Goal: Find contact information: Find contact information

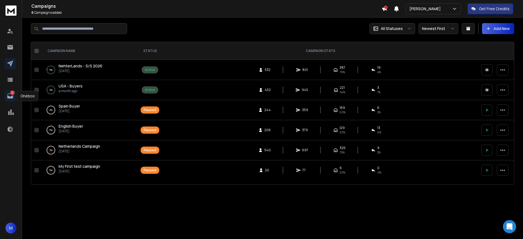
click at [11, 96] on icon at bounding box center [10, 95] width 6 height 5
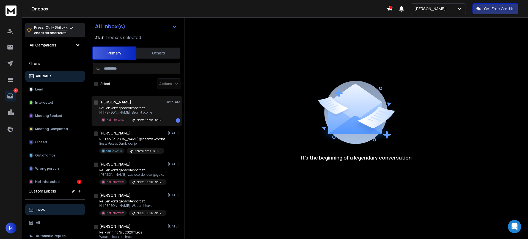
click at [115, 109] on p "Re: Een korte gedachte voordat" at bounding box center [132, 108] width 66 height 4
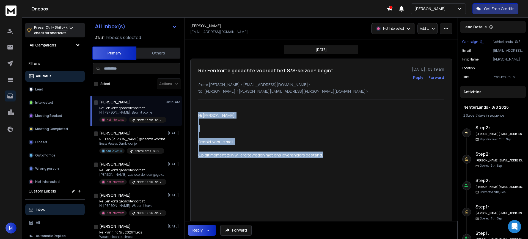
drag, startPoint x: 327, startPoint y: 156, endPoint x: 196, endPoint y: 113, distance: 138.0
copy div "Hi Ryan, Bednkt voor je mail. Op dit moment zijn wij erg tevreden met ons lever…"
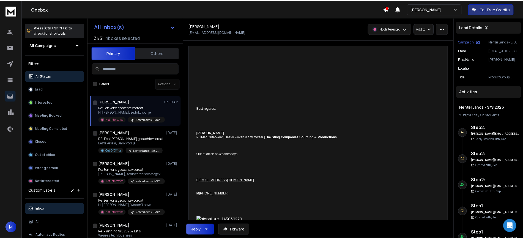
scroll to position [172, 0]
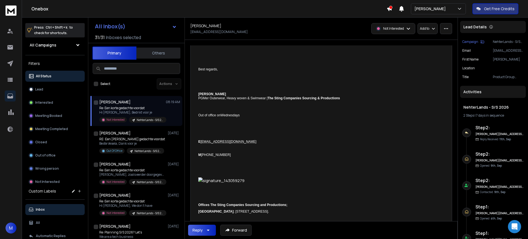
click at [274, 130] on div "Best regards, Miranda Roos - Paap PGMer Outerwear, Heavy woven & Swimwear | The…" at bounding box center [278, 213] width 161 height 388
click at [10, 62] on icon at bounding box center [10, 63] width 6 height 6
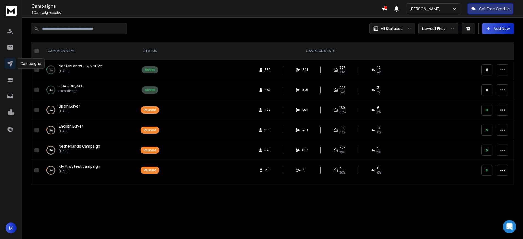
click at [13, 65] on icon at bounding box center [10, 63] width 7 height 7
click at [9, 98] on icon at bounding box center [10, 95] width 6 height 5
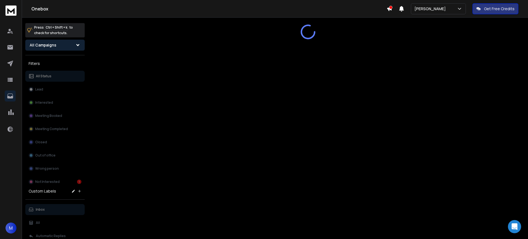
click at [49, 45] on h1 "All Campaigns" at bounding box center [43, 44] width 27 height 5
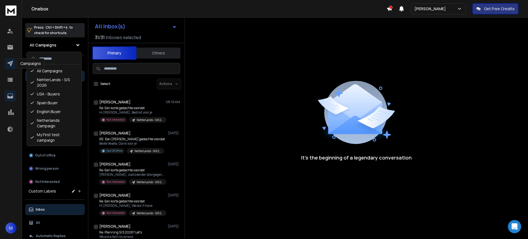
click at [10, 64] on icon at bounding box center [10, 63] width 6 height 6
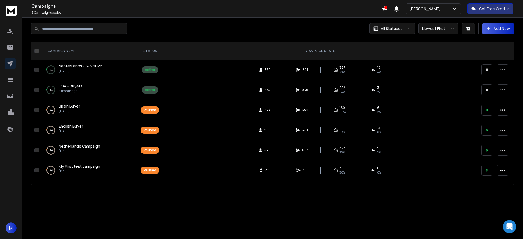
click at [500, 68] on icon "button" at bounding box center [501, 69] width 5 height 5
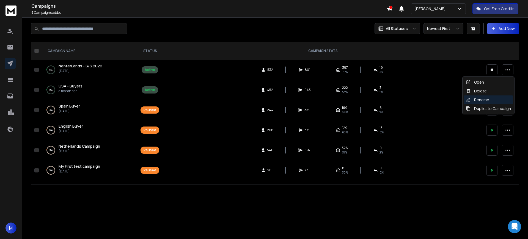
click at [486, 99] on div "Rename" at bounding box center [477, 99] width 23 height 5
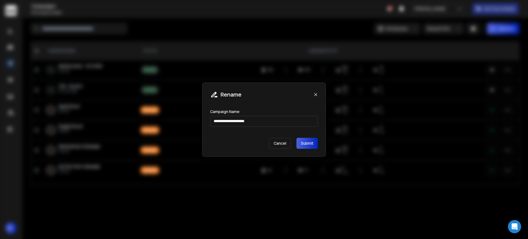
drag, startPoint x: 221, startPoint y: 121, endPoint x: 322, endPoint y: 118, distance: 101.8
click at [220, 121] on input "**********" at bounding box center [264, 121] width 108 height 11
type input "**********"
click at [312, 143] on button "Submit" at bounding box center [306, 143] width 21 height 11
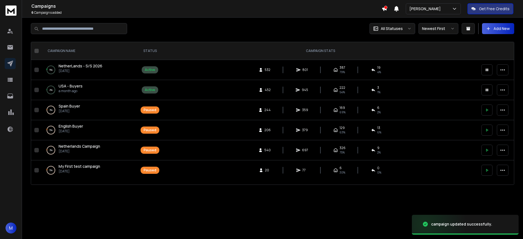
click at [267, 21] on div "Campaigns 6 Campaigns Added All Statuses Newest First Add New CAMPAIGN NAME STA…" at bounding box center [272, 143] width 501 height 250
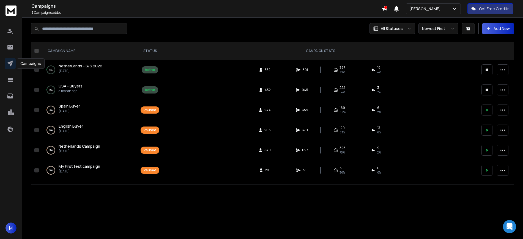
click at [13, 63] on icon at bounding box center [10, 63] width 7 height 7
click at [13, 63] on link at bounding box center [10, 63] width 11 height 11
click at [14, 97] on link at bounding box center [10, 95] width 11 height 11
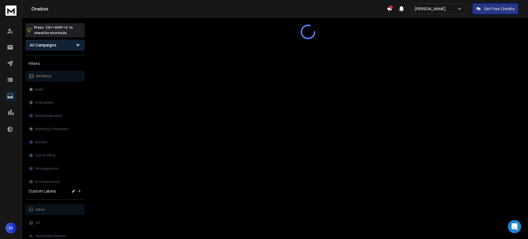
click at [57, 42] on button "All Campaigns" at bounding box center [54, 45] width 59 height 11
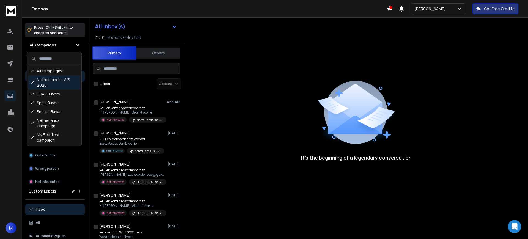
click at [59, 82] on div "NetherLands - S/S 2026" at bounding box center [54, 82] width 52 height 14
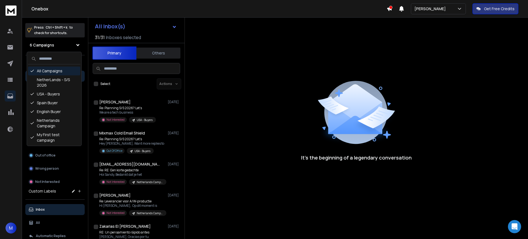
click at [51, 71] on div "All Campaigns" at bounding box center [54, 71] width 52 height 9
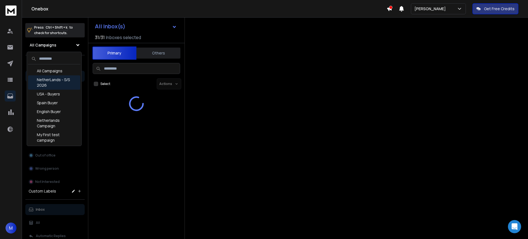
click at [55, 84] on div "NetherLands - S/S 2026" at bounding box center [54, 82] width 52 height 14
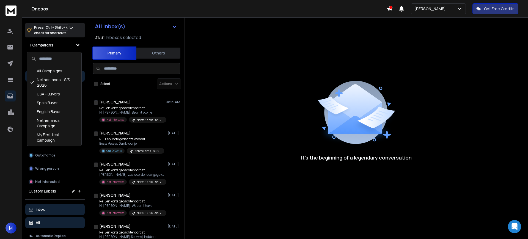
click at [34, 222] on div "All" at bounding box center [34, 222] width 11 height 7
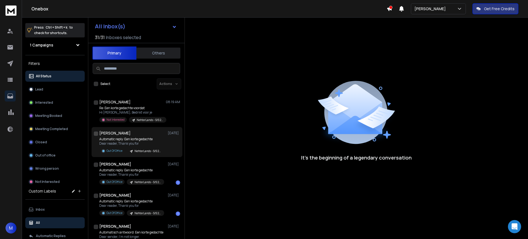
click at [122, 136] on div "[PERSON_NAME] [DATE] Automatic reply: Een korte gedachte Dear reader, Thank you…" at bounding box center [139, 141] width 81 height 23
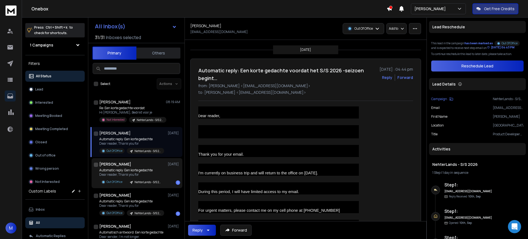
click at [128, 171] on p "Automatic reply: Een korte gedachte" at bounding box center [131, 170] width 65 height 4
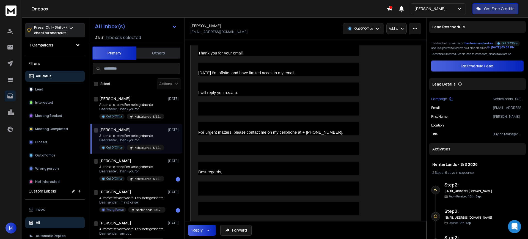
scroll to position [103, 0]
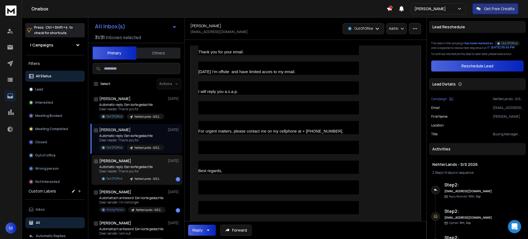
click at [134, 170] on p "Dear reader, Thank you for" at bounding box center [131, 171] width 65 height 4
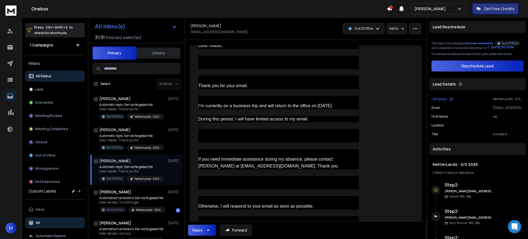
scroll to position [0, 0]
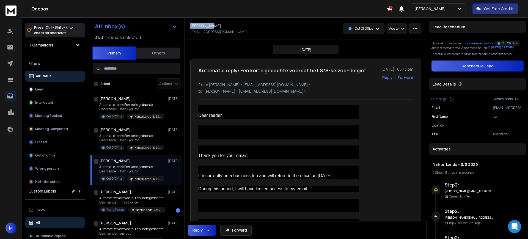
drag, startPoint x: 188, startPoint y: 25, endPoint x: 212, endPoint y: 23, distance: 24.2
click at [212, 23] on div "[PERSON_NAME] [PERSON_NAME] [PERSON_NAME][EMAIL_ADDRESS][DOMAIN_NAME] Out Of Of…" at bounding box center [306, 29] width 242 height 22
copy h1 "[PERSON_NAME]"
drag, startPoint x: 232, startPoint y: 86, endPoint x: 276, endPoint y: 86, distance: 44.0
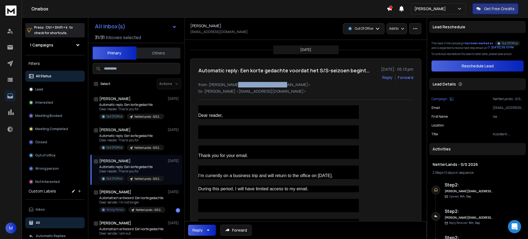
click at [276, 86] on p "from: [PERSON_NAME] <[EMAIL_ADDRESS][DOMAIN_NAME]>" at bounding box center [305, 84] width 215 height 5
copy p "[EMAIL_ADDRESS][DOMAIN_NAME]"
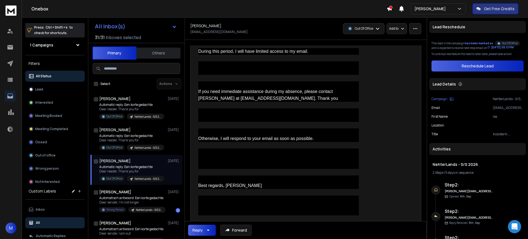
scroll to position [172, 0]
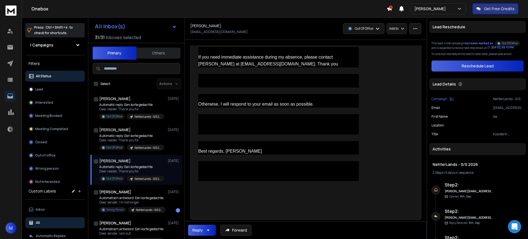
click at [227, 66] on span "If you need immediate assistance during my absence, please contact [PERSON_NAME…" at bounding box center [268, 61] width 140 height 12
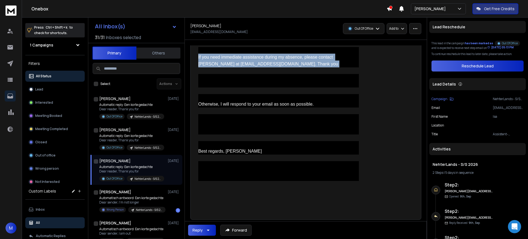
click at [227, 66] on span "If you need immediate assistance during my absence, please contact [PERSON_NAME…" at bounding box center [268, 61] width 140 height 12
click at [251, 66] on span "If you need immediate assistance during my absence, please contact [PERSON_NAME…" at bounding box center [268, 61] width 140 height 12
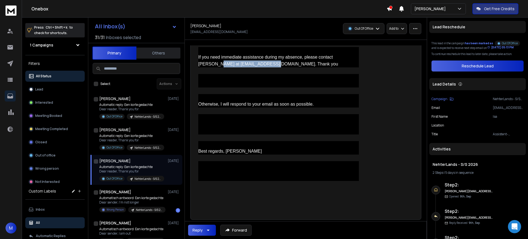
drag, startPoint x: 252, startPoint y: 70, endPoint x: 200, endPoint y: 72, distance: 52.8
click at [200, 66] on span "If you need immediate assistance during my absence, please contact [PERSON_NAME…" at bounding box center [268, 61] width 140 height 12
copy span "[EMAIL_ADDRESS][DOMAIN_NAME]"
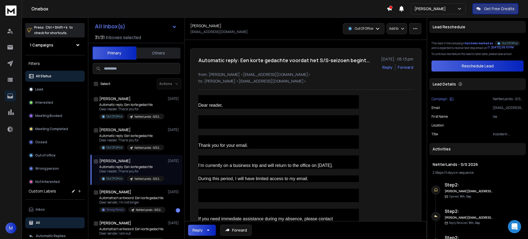
scroll to position [0, 0]
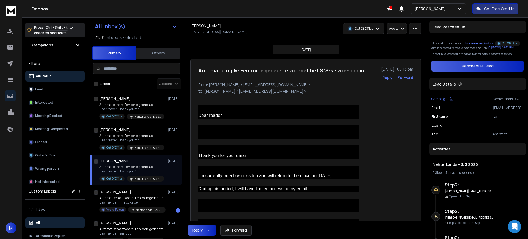
click at [220, 91] on p "to: [PERSON_NAME] <[PERSON_NAME][EMAIL_ADDRESS][DOMAIN_NAME]>" at bounding box center [305, 91] width 215 height 5
drag, startPoint x: 220, startPoint y: 91, endPoint x: 207, endPoint y: 91, distance: 13.2
click at [207, 91] on p "to: [PERSON_NAME] <[PERSON_NAME][EMAIL_ADDRESS][DOMAIN_NAME]>" at bounding box center [305, 91] width 215 height 5
click at [212, 90] on p "to: [PERSON_NAME] <[PERSON_NAME][EMAIL_ADDRESS][DOMAIN_NAME]>" at bounding box center [305, 91] width 215 height 5
drag, startPoint x: 225, startPoint y: 92, endPoint x: 273, endPoint y: 92, distance: 48.7
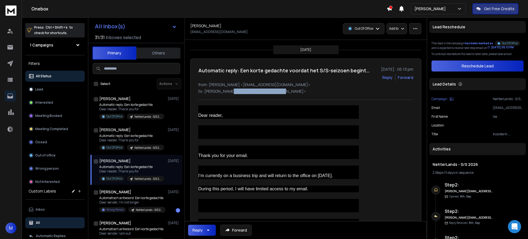
click at [273, 92] on p "to: [PERSON_NAME] <[PERSON_NAME][EMAIL_ADDRESS][DOMAIN_NAME]>" at bounding box center [305, 91] width 215 height 5
copy p "[PERSON_NAME][EMAIL_ADDRESS][DOMAIN_NAME]"
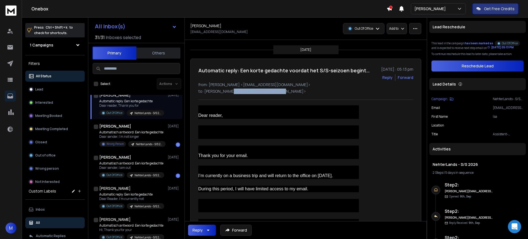
scroll to position [103, 0]
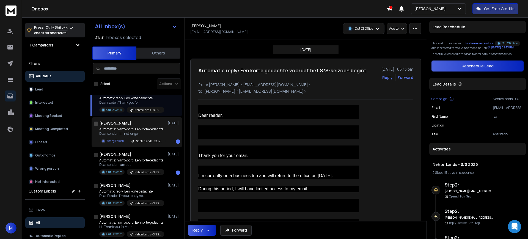
click at [128, 131] on p "Dear sender, I'm not longer" at bounding box center [132, 133] width 66 height 4
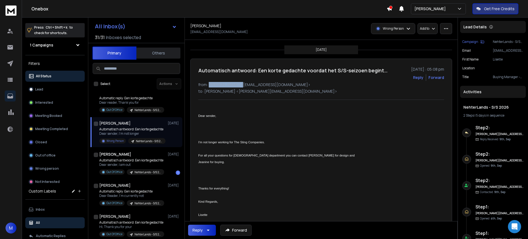
drag, startPoint x: 209, startPoint y: 84, endPoint x: 235, endPoint y: 86, distance: 26.7
click at [235, 86] on p "from: [PERSON_NAME] <[EMAIL_ADDRESS][DOMAIN_NAME]>" at bounding box center [321, 84] width 246 height 5
copy p "[PERSON_NAME]"
drag, startPoint x: 239, startPoint y: 84, endPoint x: 292, endPoint y: 84, distance: 52.8
click at [292, 84] on p "from: [PERSON_NAME] <[EMAIL_ADDRESS][DOMAIN_NAME]>" at bounding box center [321, 84] width 246 height 5
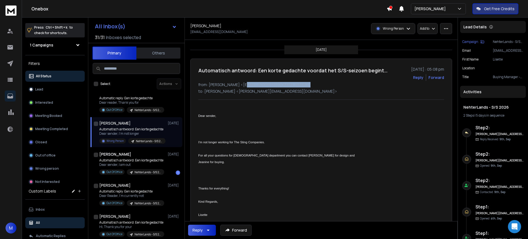
copy p "[EMAIL_ADDRESS][DOMAIN_NAME]"
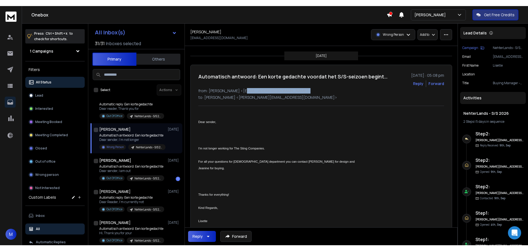
scroll to position [34, 0]
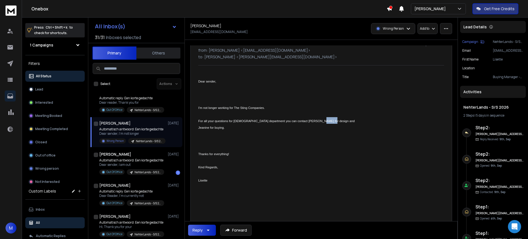
drag, startPoint x: 310, startPoint y: 121, endPoint x: 320, endPoint y: 121, distance: 9.9
click at [320, 121] on span "For all your questions for [DEMOGRAPHIC_DATA] department you can contact [PERSO…" at bounding box center [276, 124] width 157 height 10
copy span "Jeanine"
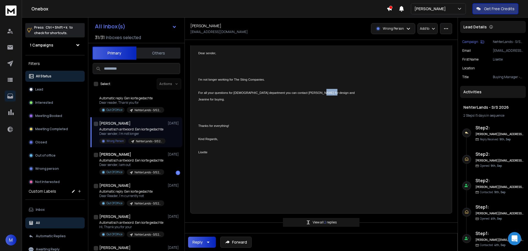
scroll to position [0, 0]
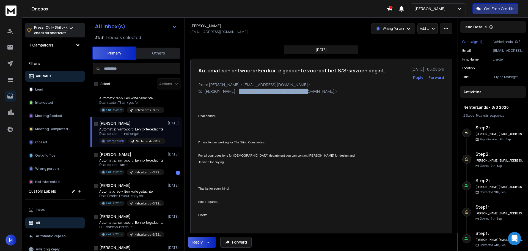
drag, startPoint x: 230, startPoint y: 91, endPoint x: 289, endPoint y: 93, distance: 59.7
click at [289, 93] on p "to: [PERSON_NAME] <[PERSON_NAME][EMAIL_ADDRESS][DOMAIN_NAME]>" at bounding box center [321, 91] width 246 height 5
copy p "[PERSON_NAME][EMAIL_ADDRESS][DOMAIN_NAME]"
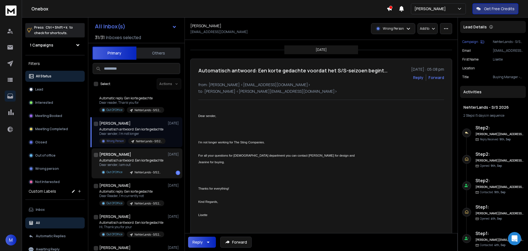
click at [123, 161] on p "Automatisch antwoord: Een korte gedachte" at bounding box center [131, 160] width 65 height 4
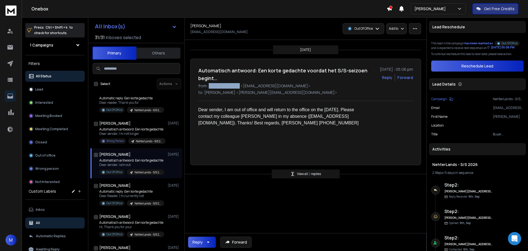
drag, startPoint x: 209, startPoint y: 85, endPoint x: 233, endPoint y: 85, distance: 23.9
click at [233, 85] on p "from: [PERSON_NAME] <[EMAIL_ADDRESS][DOMAIN_NAME]>" at bounding box center [305, 85] width 215 height 5
copy p "[PERSON_NAME]"
drag, startPoint x: 236, startPoint y: 86, endPoint x: 286, endPoint y: 87, distance: 50.6
click at [286, 87] on p "from: [PERSON_NAME] <[EMAIL_ADDRESS][DOMAIN_NAME]>" at bounding box center [305, 85] width 215 height 5
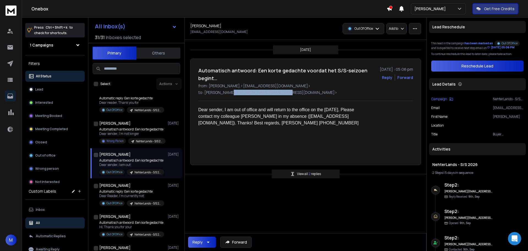
drag, startPoint x: 226, startPoint y: 92, endPoint x: 279, endPoint y: 93, distance: 53.1
click at [279, 93] on p "to: [PERSON_NAME] <[PERSON_NAME][EMAIL_ADDRESS][DOMAIN_NAME]>" at bounding box center [305, 92] width 215 height 5
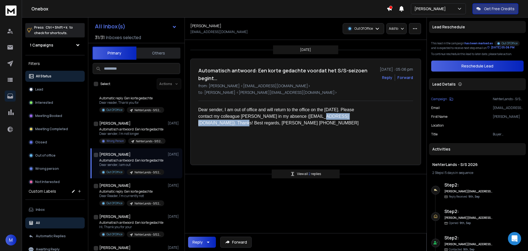
drag, startPoint x: 200, startPoint y: 128, endPoint x: 259, endPoint y: 128, distance: 59.4
click at [259, 126] on p "Dear sender, I am out of office and will return to the office on the [DATE]. Pl…" at bounding box center [278, 116] width 161 height 20
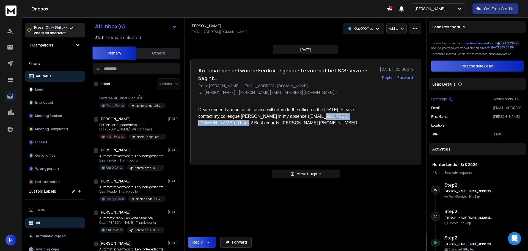
scroll to position [309, 0]
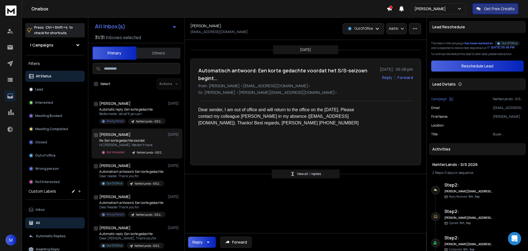
click at [130, 140] on p "Re: Een korte gedachte voordat" at bounding box center [132, 140] width 66 height 4
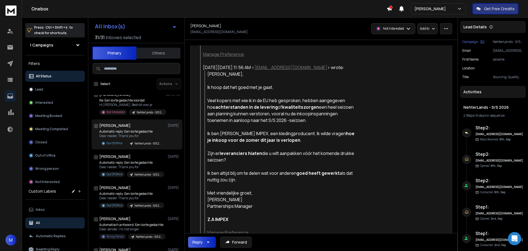
scroll to position [0, 0]
